Goal: Task Accomplishment & Management: Manage account settings

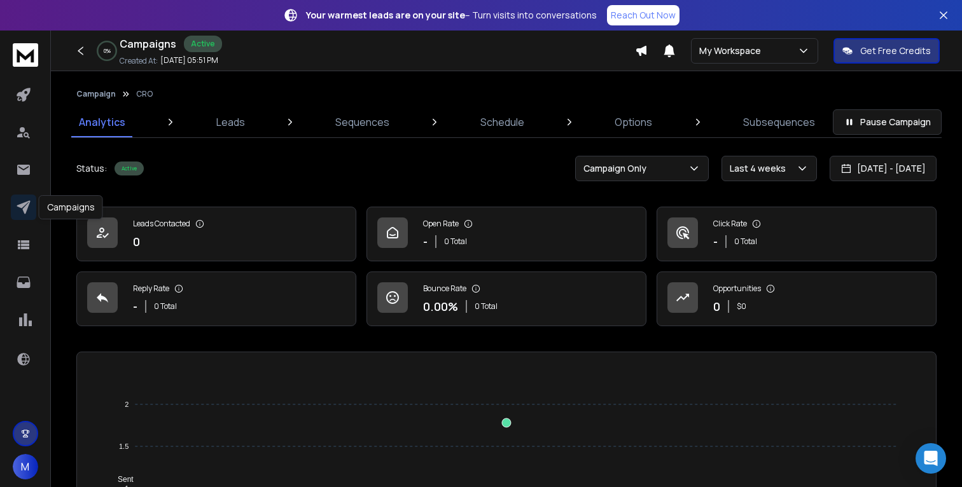
click at [20, 202] on icon at bounding box center [23, 207] width 15 height 15
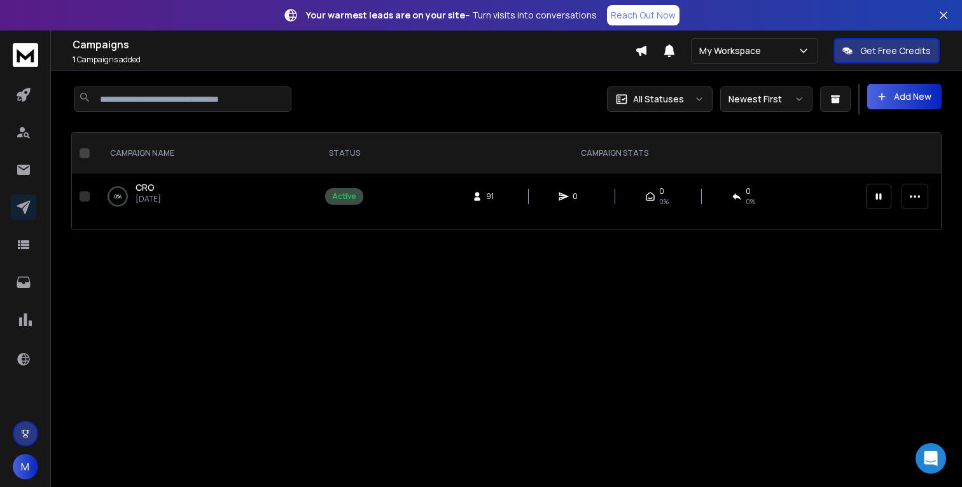
click at [195, 196] on div "0 % CRO [DATE]" at bounding box center [206, 196] width 197 height 31
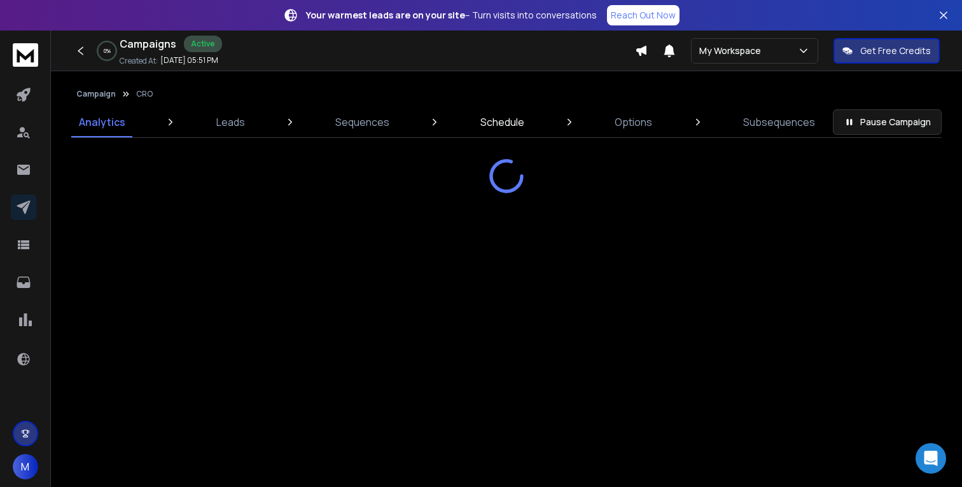
click at [525, 117] on link "Schedule" at bounding box center [502, 122] width 59 height 31
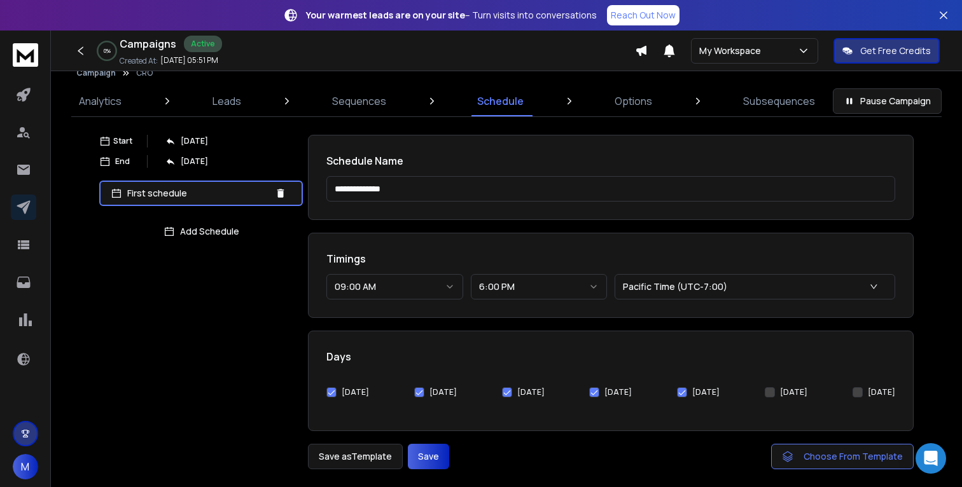
scroll to position [18, 0]
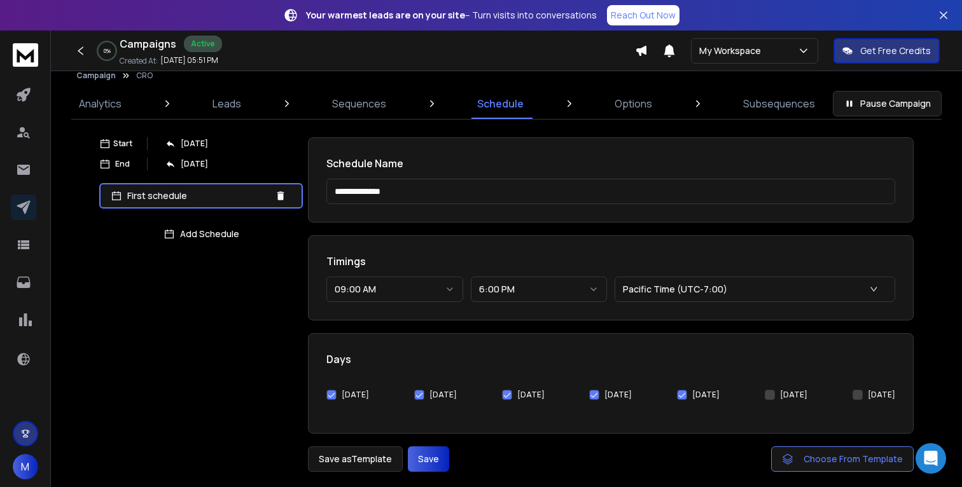
click at [208, 145] on p "[DATE]" at bounding box center [194, 144] width 27 height 10
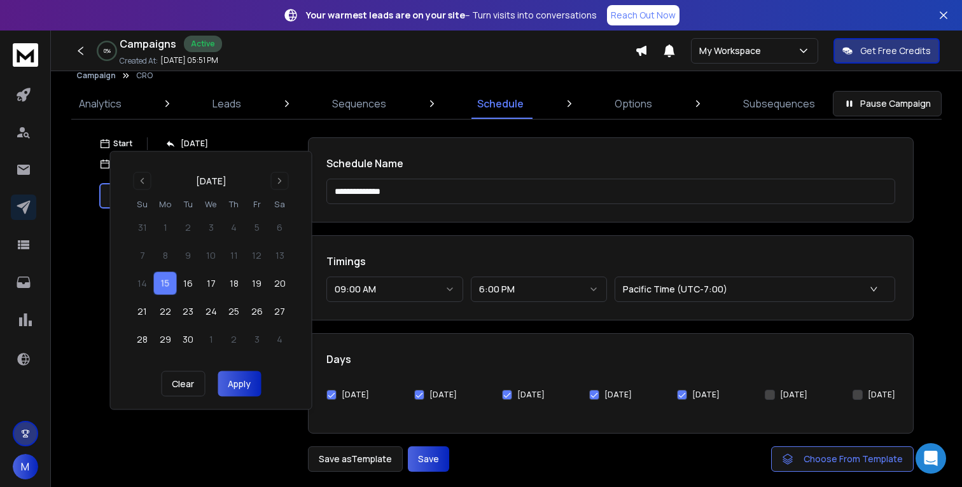
click at [74, 243] on div "**********" at bounding box center [506, 304] width 870 height 345
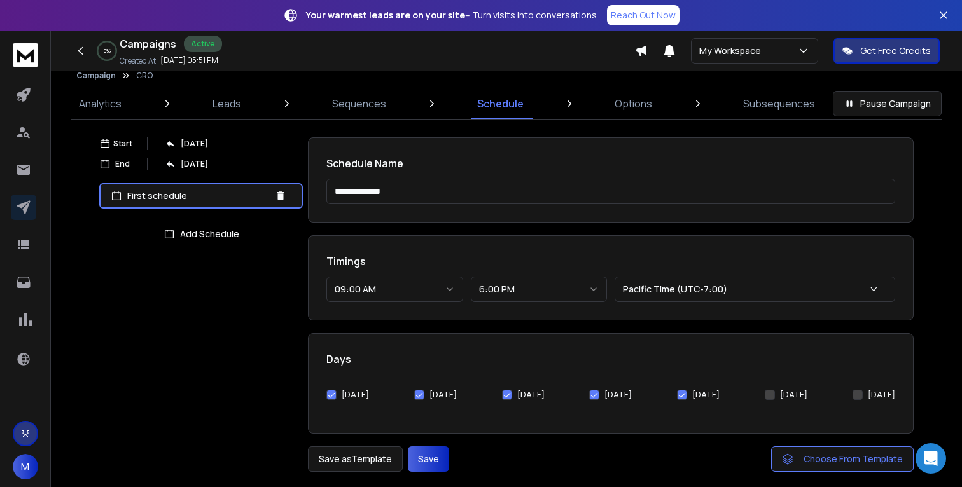
scroll to position [21, 0]
